Goal: Task Accomplishment & Management: Manage account settings

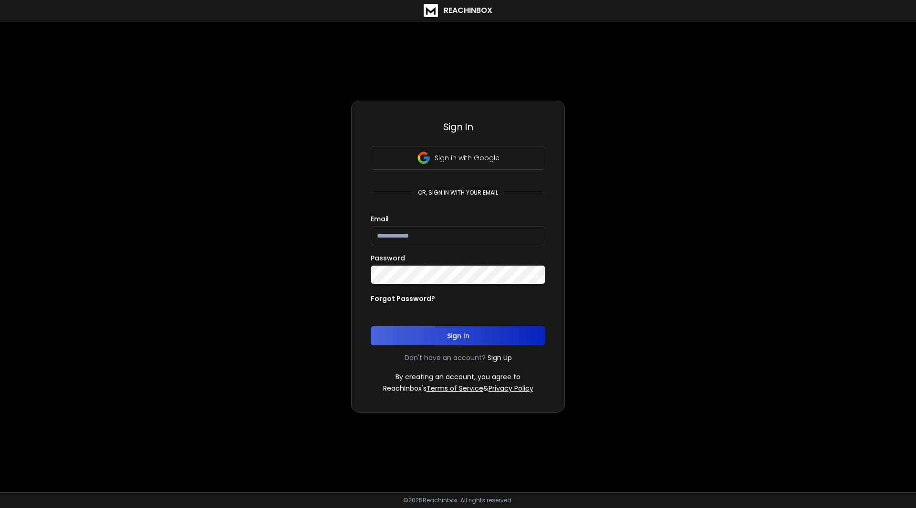
click at [475, 235] on input "email" at bounding box center [458, 235] width 175 height 19
paste input "**********"
type input "**********"
click at [514, 334] on button "Sign In" at bounding box center [458, 335] width 175 height 19
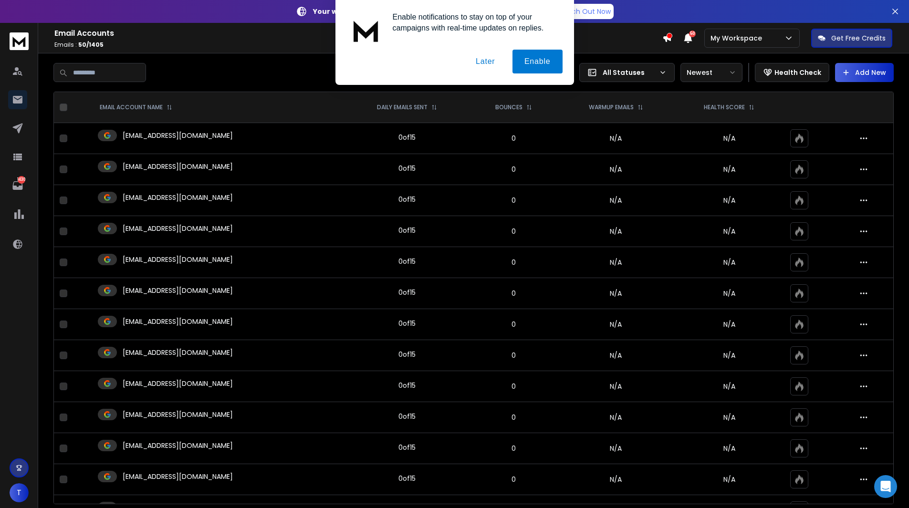
drag, startPoint x: 538, startPoint y: 68, endPoint x: 726, endPoint y: 67, distance: 187.9
click at [539, 67] on button "Enable" at bounding box center [537, 62] width 50 height 24
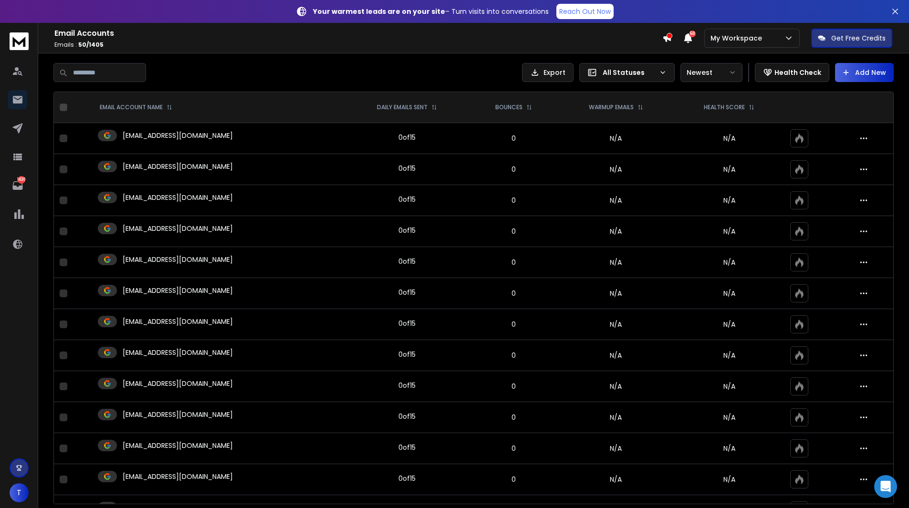
click at [872, 73] on button "Add New" at bounding box center [864, 72] width 59 height 19
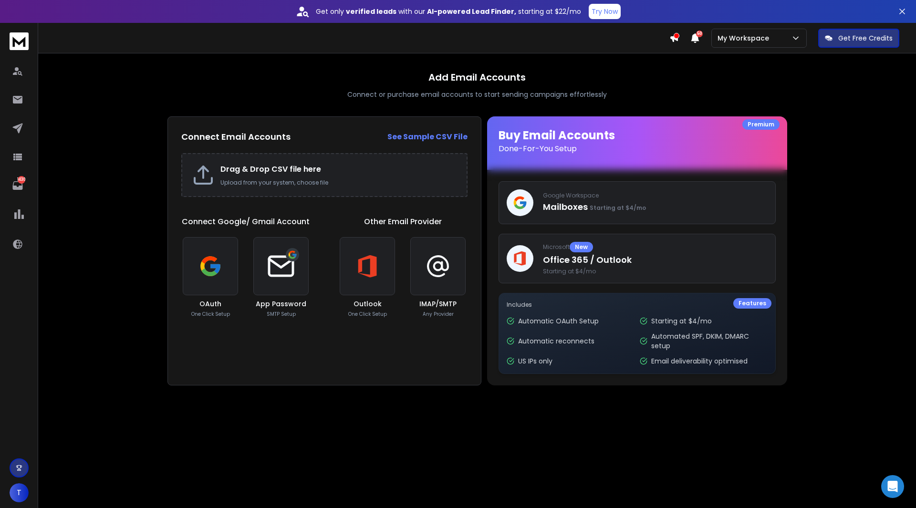
click at [215, 265] on icon at bounding box center [215, 269] width 10 height 10
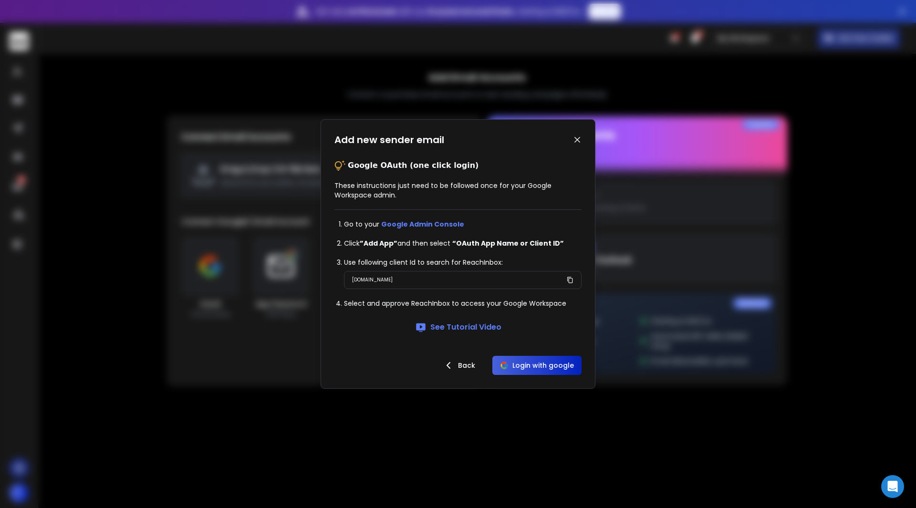
click at [541, 372] on button "Login with google" at bounding box center [536, 365] width 89 height 19
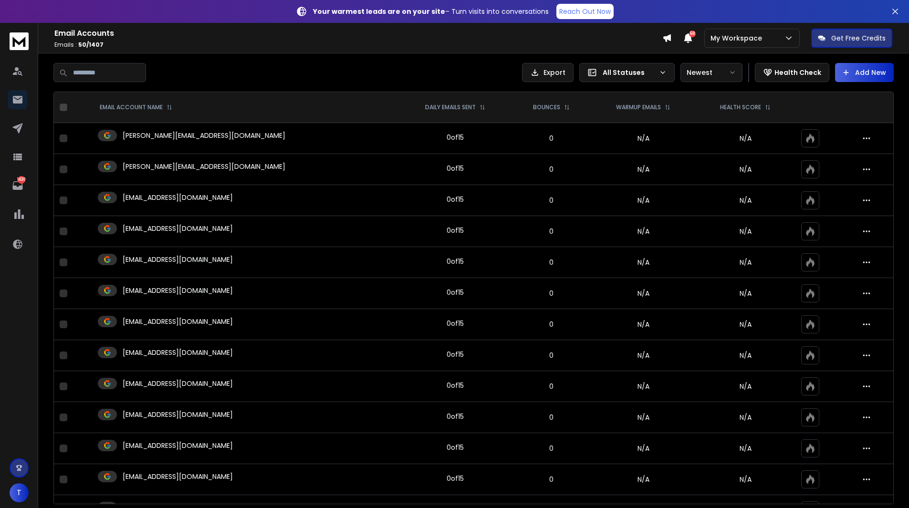
click at [882, 64] on button "Add New" at bounding box center [864, 72] width 59 height 19
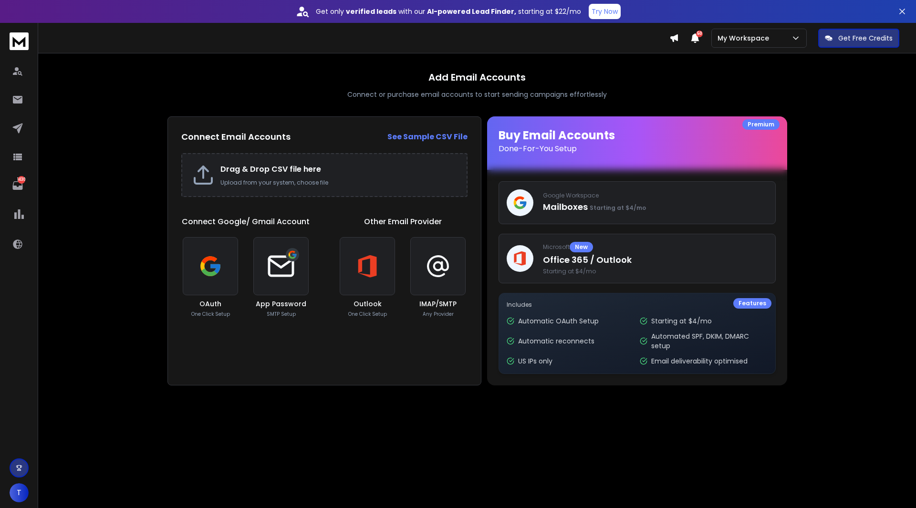
click at [211, 270] on icon at bounding box center [210, 266] width 24 height 29
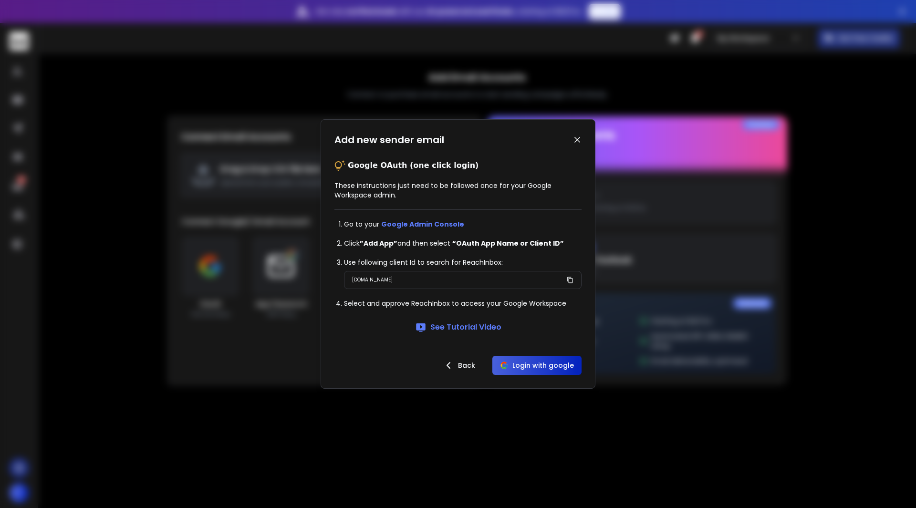
click at [526, 369] on button "Login with google" at bounding box center [536, 365] width 89 height 19
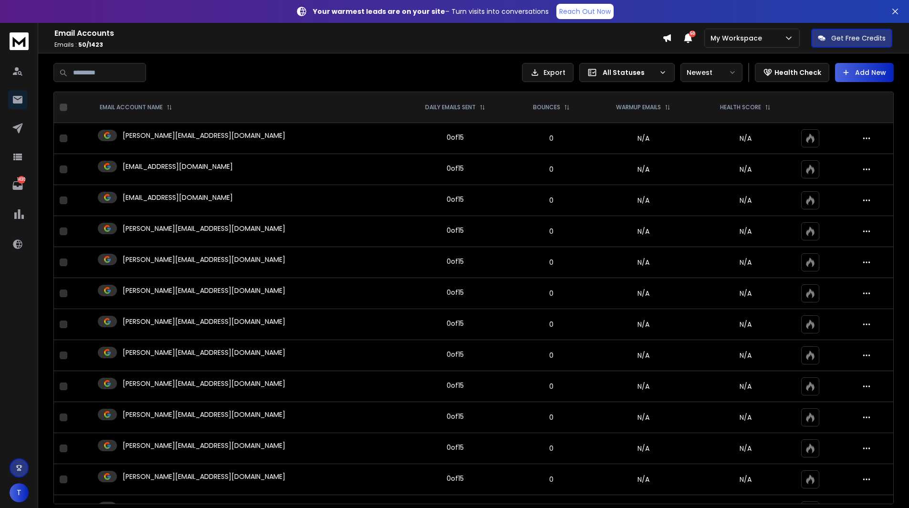
click at [868, 71] on button "Add New" at bounding box center [864, 72] width 59 height 19
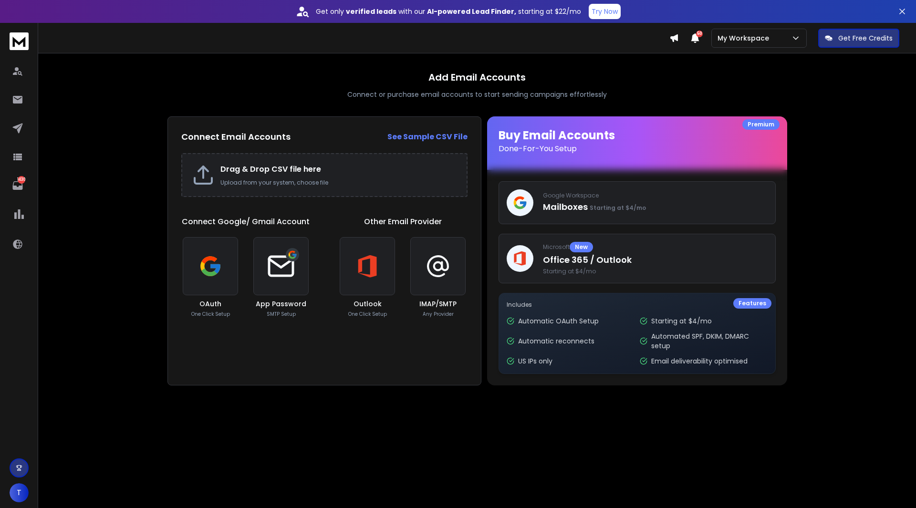
click at [192, 262] on div at bounding box center [210, 266] width 55 height 58
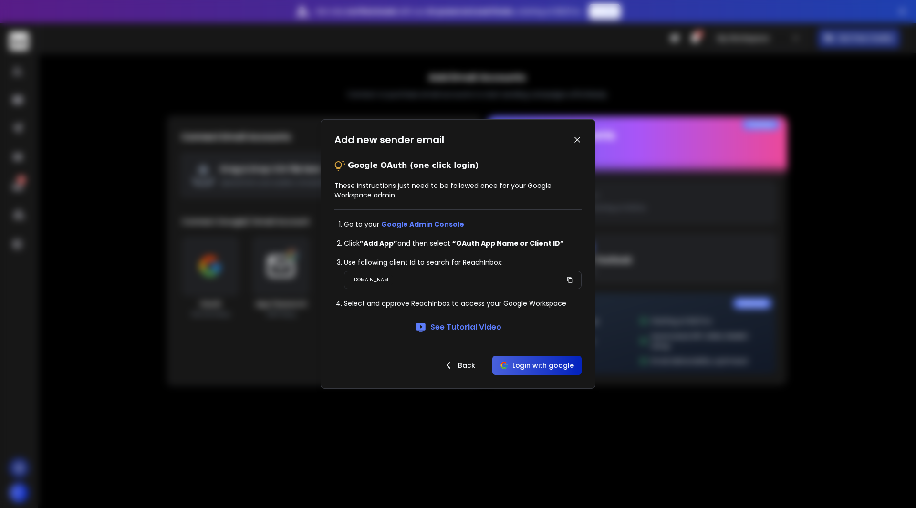
click at [522, 356] on button "Login with google" at bounding box center [536, 365] width 89 height 19
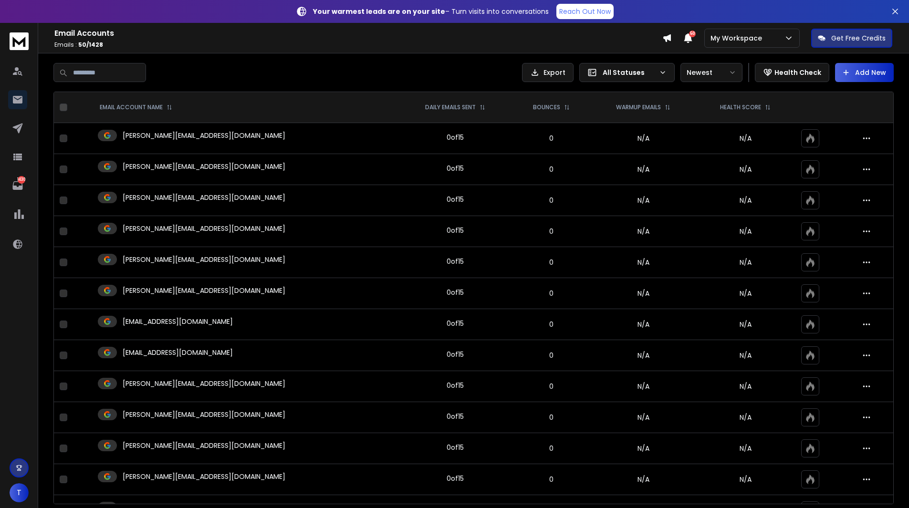
click at [882, 69] on button "Add New" at bounding box center [864, 72] width 59 height 19
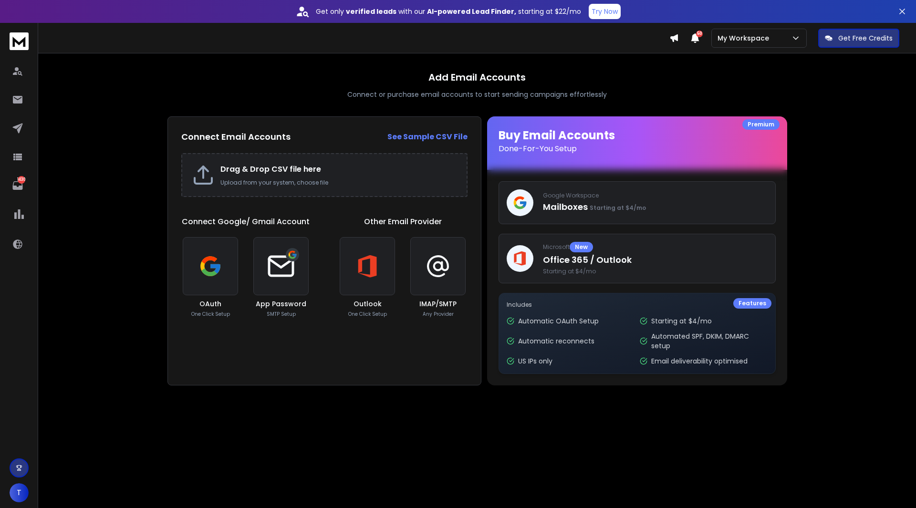
click at [228, 271] on div at bounding box center [210, 266] width 55 height 58
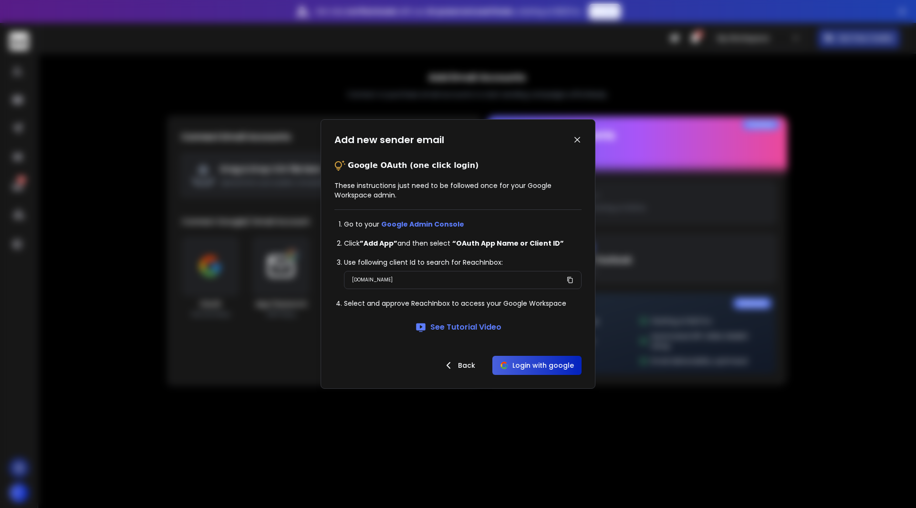
click at [533, 363] on button "Login with google" at bounding box center [536, 365] width 89 height 19
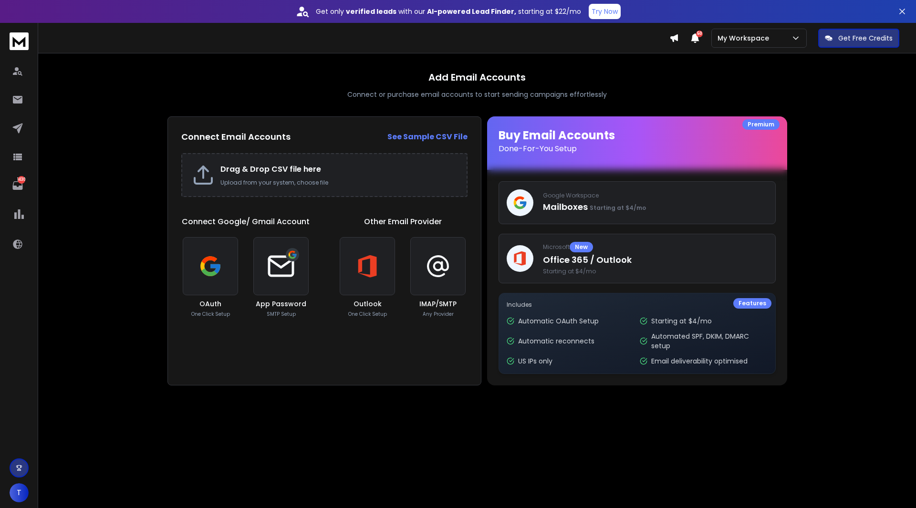
click at [200, 261] on icon at bounding box center [210, 266] width 24 height 29
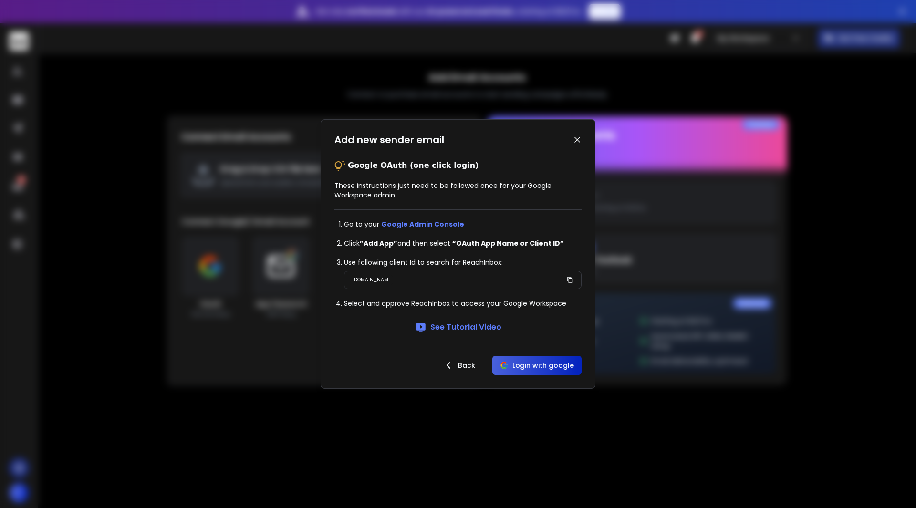
click at [553, 368] on button "Login with google" at bounding box center [536, 365] width 89 height 19
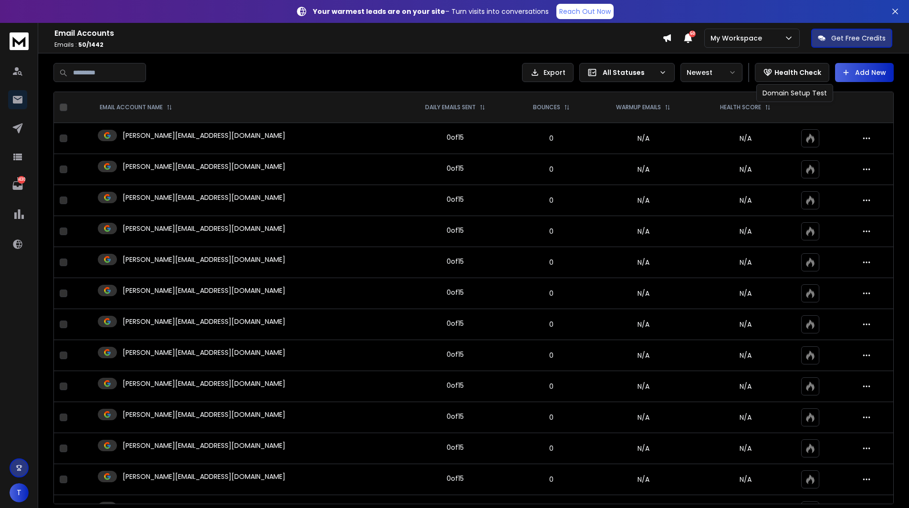
click at [872, 68] on button "Add New" at bounding box center [864, 72] width 59 height 19
click at [896, 11] on icon at bounding box center [895, 11] width 9 height 9
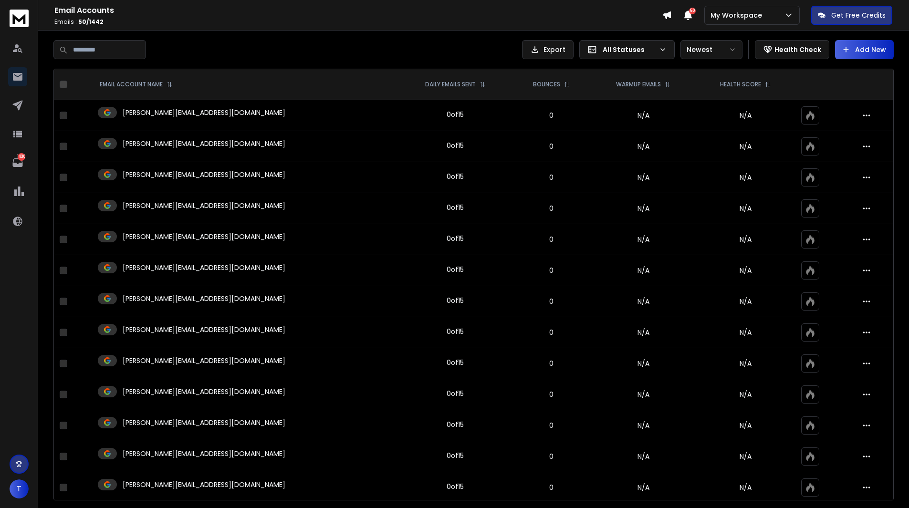
click at [858, 53] on button "Add New" at bounding box center [864, 49] width 59 height 19
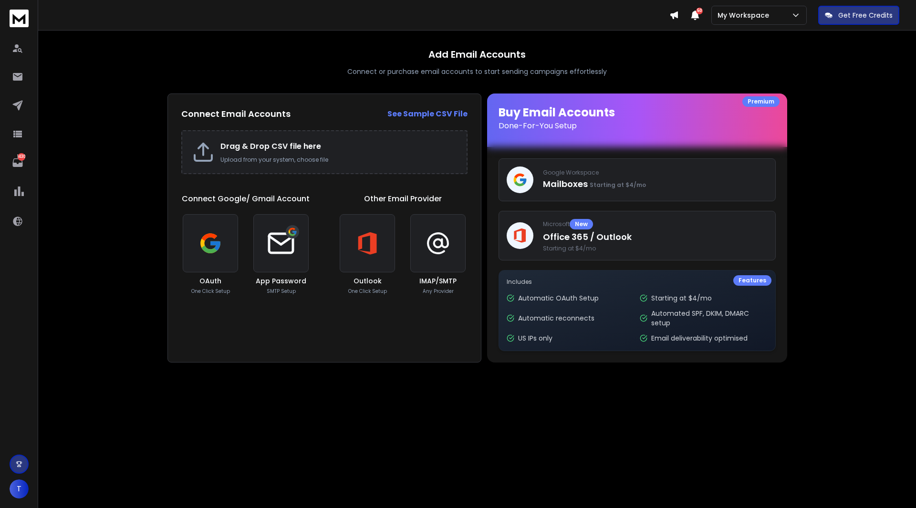
click at [195, 241] on div at bounding box center [210, 243] width 55 height 58
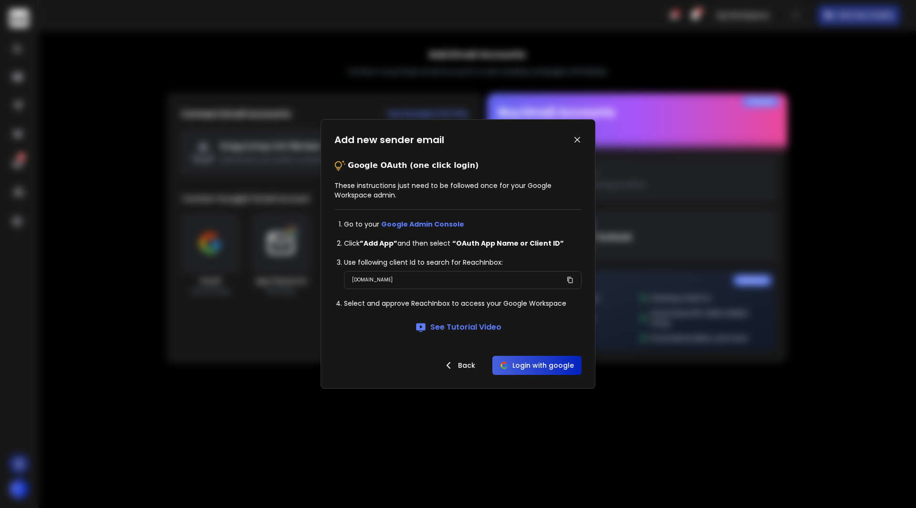
click at [507, 359] on button "Login with google" at bounding box center [536, 365] width 89 height 19
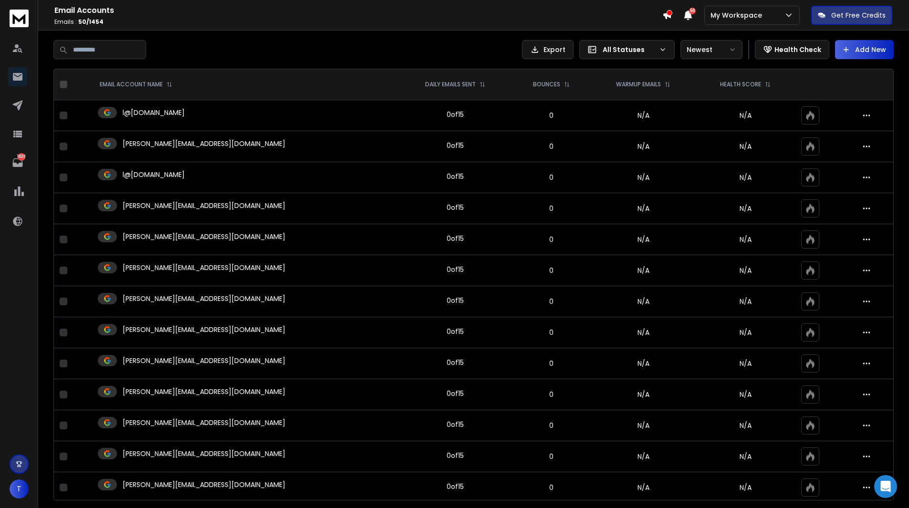
click at [860, 52] on button "Add New" at bounding box center [864, 49] width 59 height 19
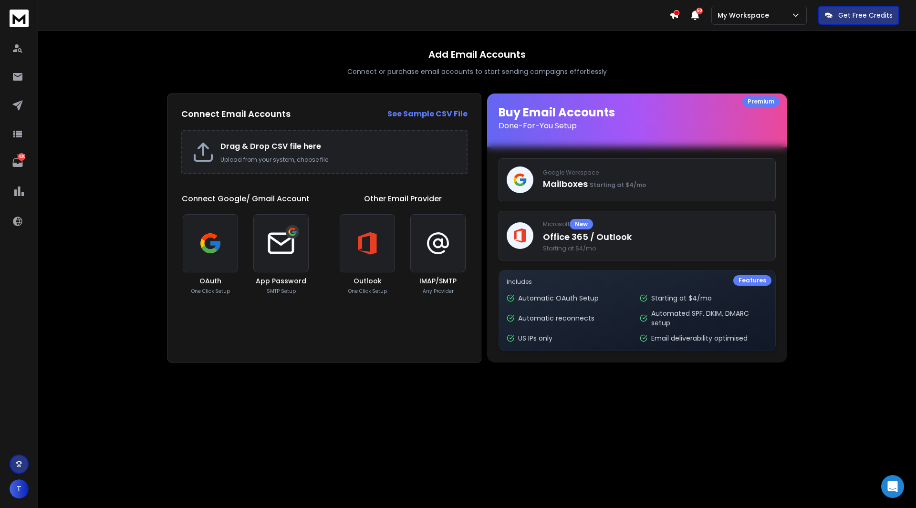
click at [209, 239] on icon at bounding box center [210, 243] width 24 height 29
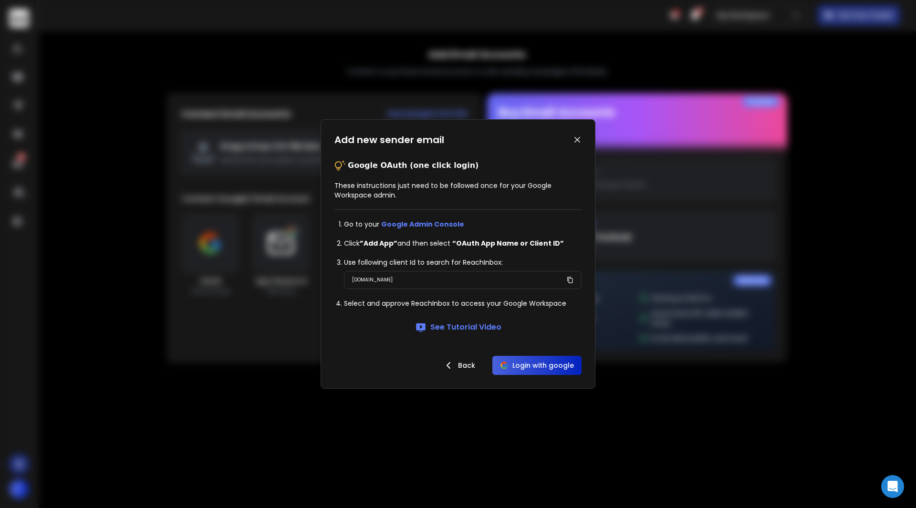
click at [517, 363] on button "Login with google" at bounding box center [536, 365] width 89 height 19
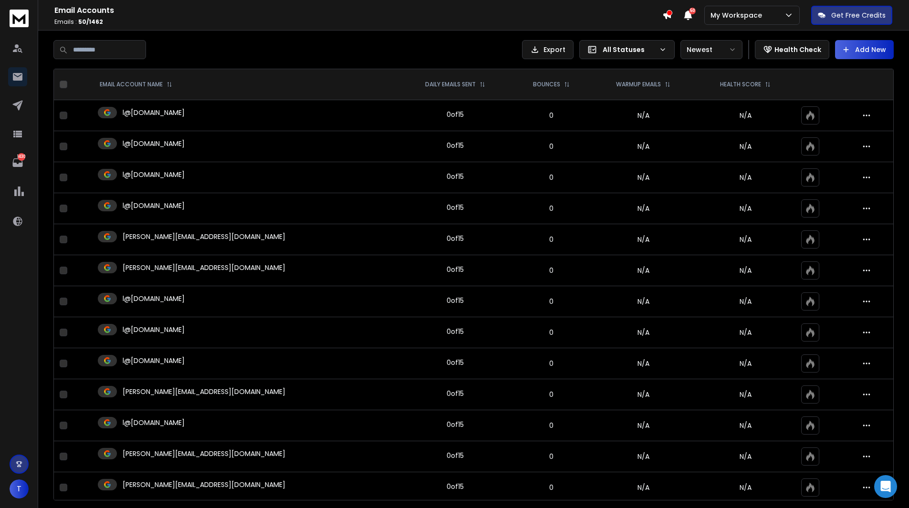
click at [861, 54] on button "Add New" at bounding box center [864, 49] width 59 height 19
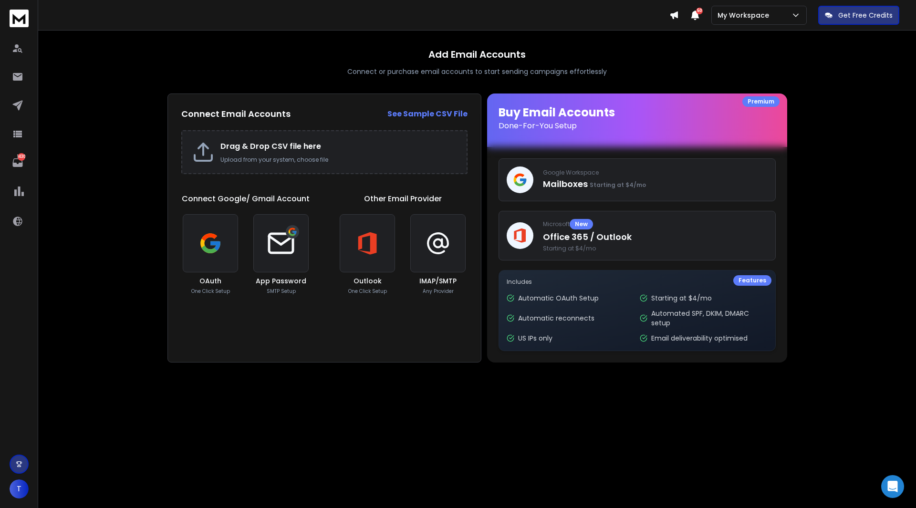
click at [219, 252] on icon at bounding box center [210, 243] width 24 height 29
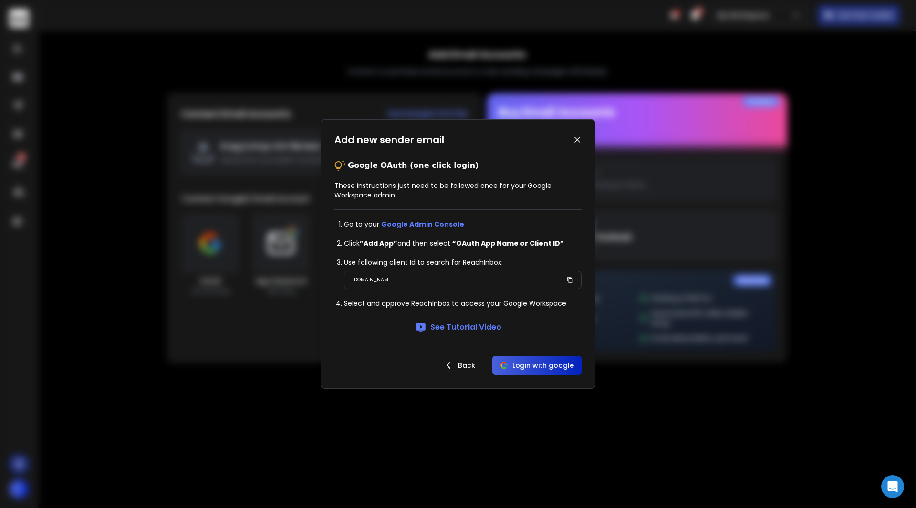
click at [537, 369] on button "Login with google" at bounding box center [536, 365] width 89 height 19
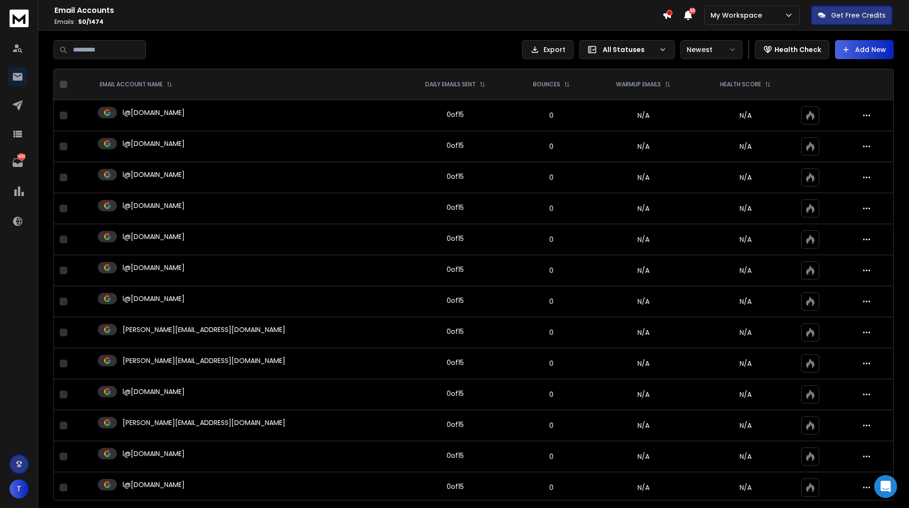
click at [864, 49] on button "Add New" at bounding box center [864, 49] width 59 height 19
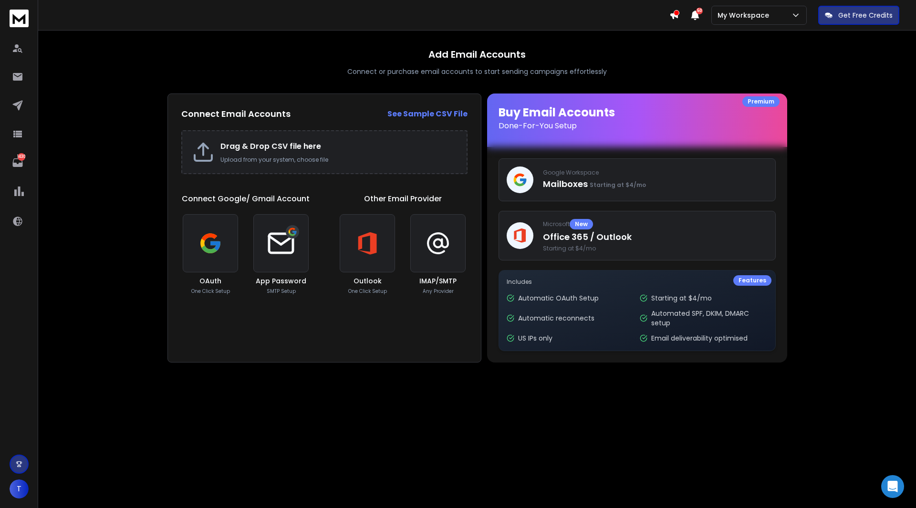
click at [198, 249] on div at bounding box center [210, 243] width 55 height 58
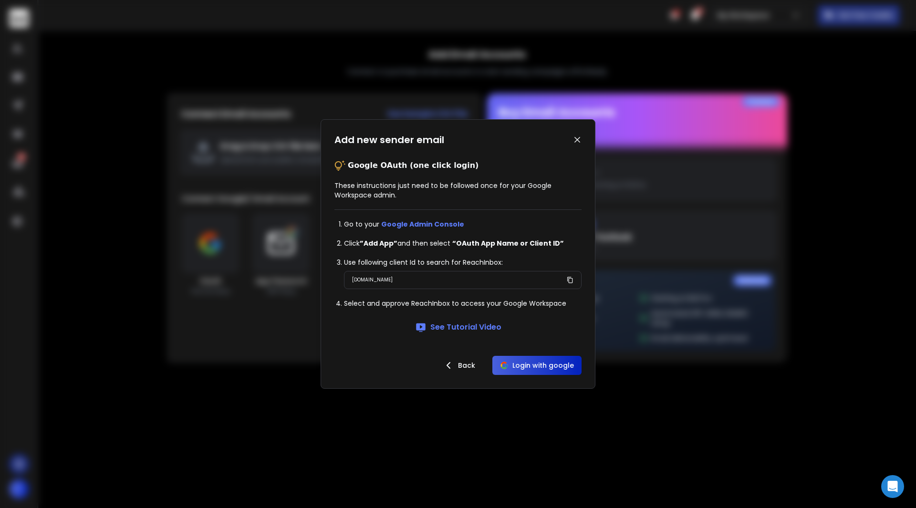
click at [524, 358] on button "Login with google" at bounding box center [536, 365] width 89 height 19
click at [570, 372] on button "Login with google" at bounding box center [536, 365] width 89 height 19
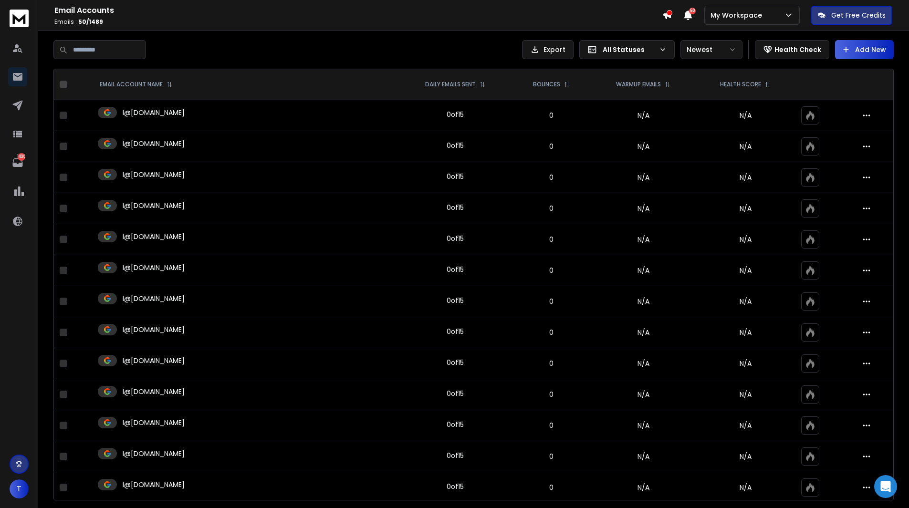
click at [880, 44] on button "Add New" at bounding box center [864, 49] width 59 height 19
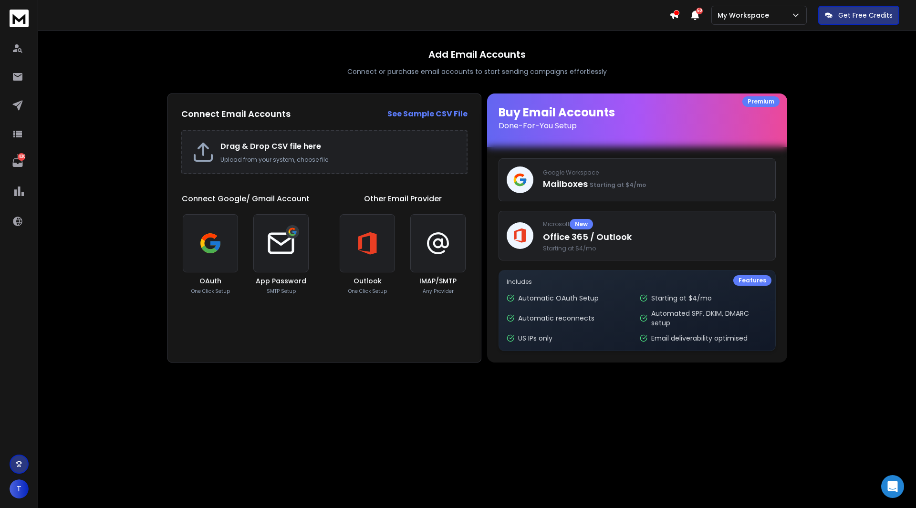
click at [203, 224] on div at bounding box center [210, 243] width 55 height 58
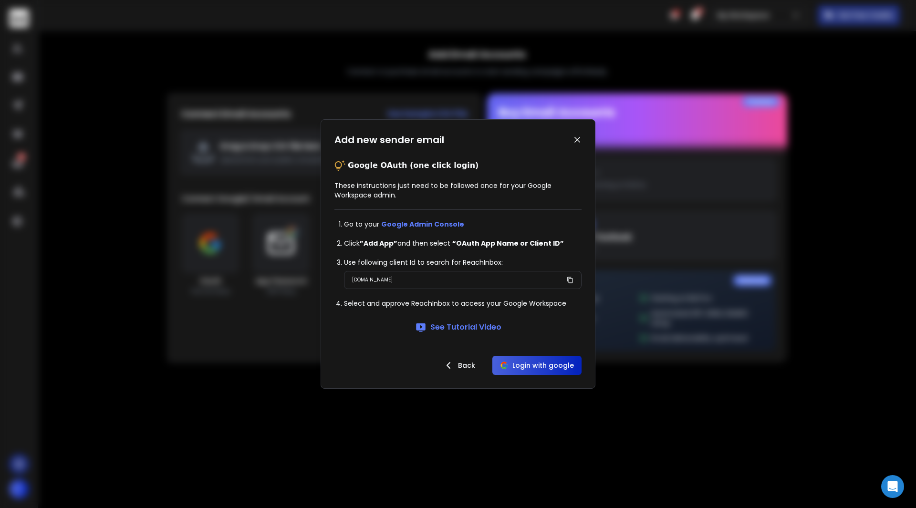
click at [550, 367] on button "Login with google" at bounding box center [536, 365] width 89 height 19
